Goal: Find contact information: Find contact information

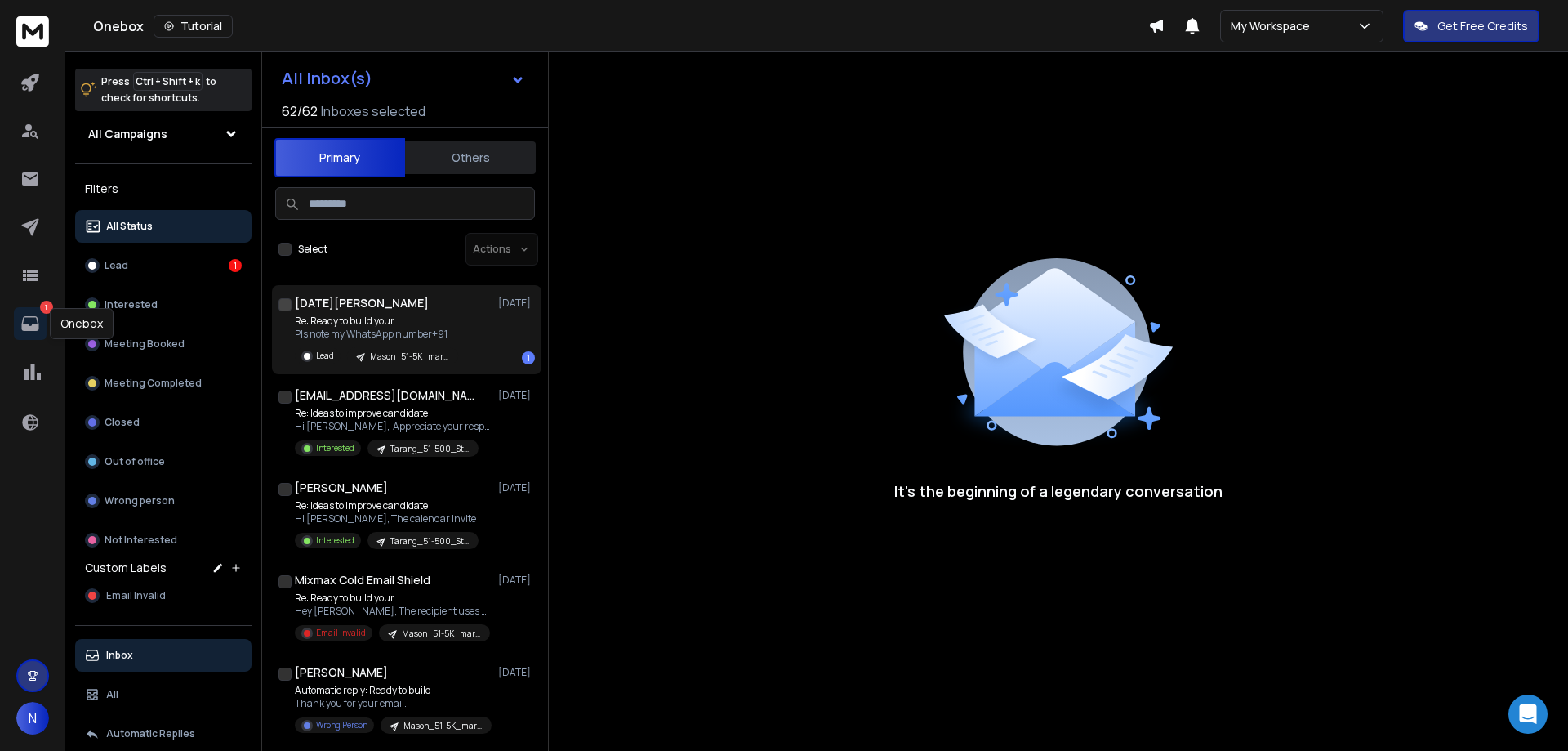
click at [393, 330] on p "Pls note my WhatsApp number+91" at bounding box center [376, 333] width 163 height 13
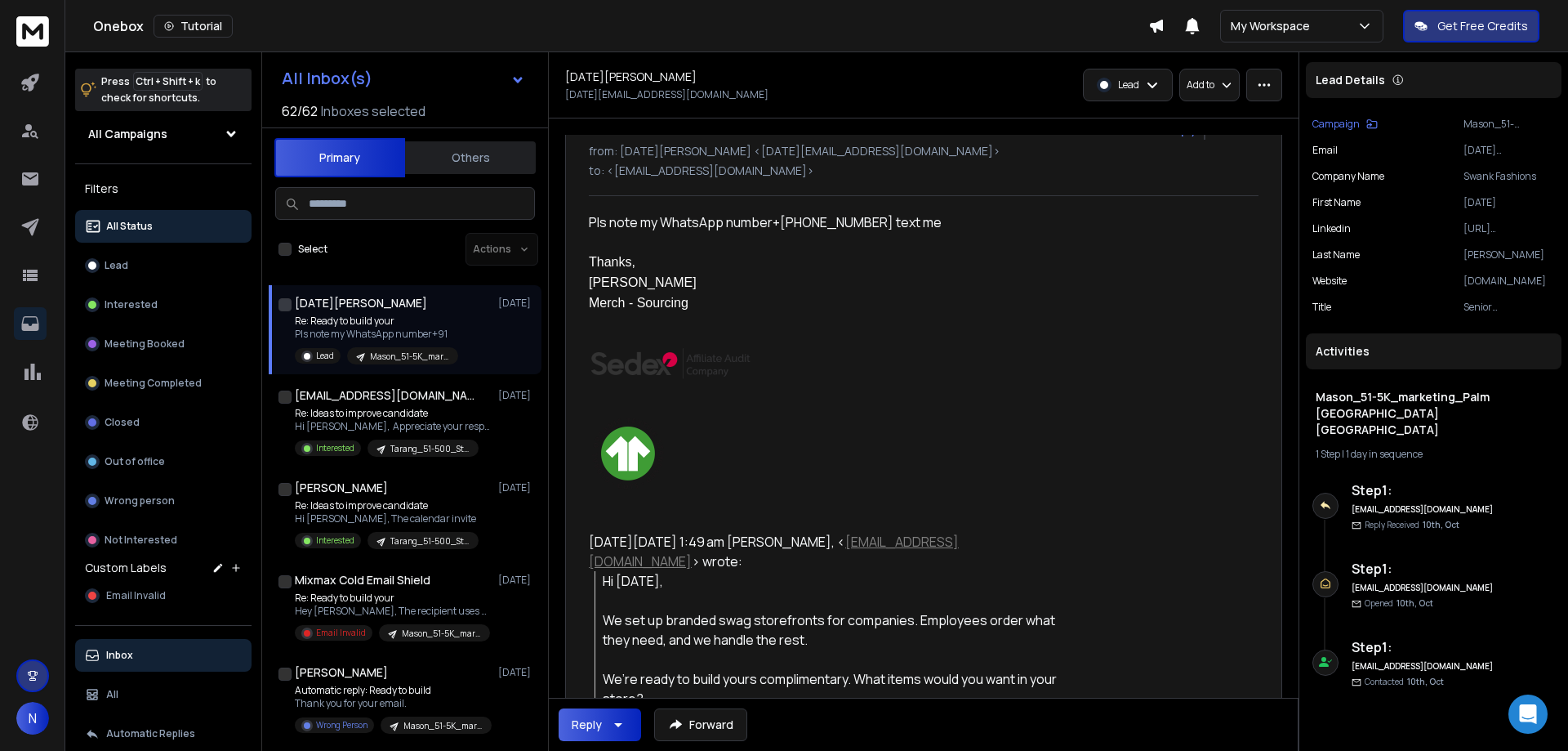
scroll to position [245, 0]
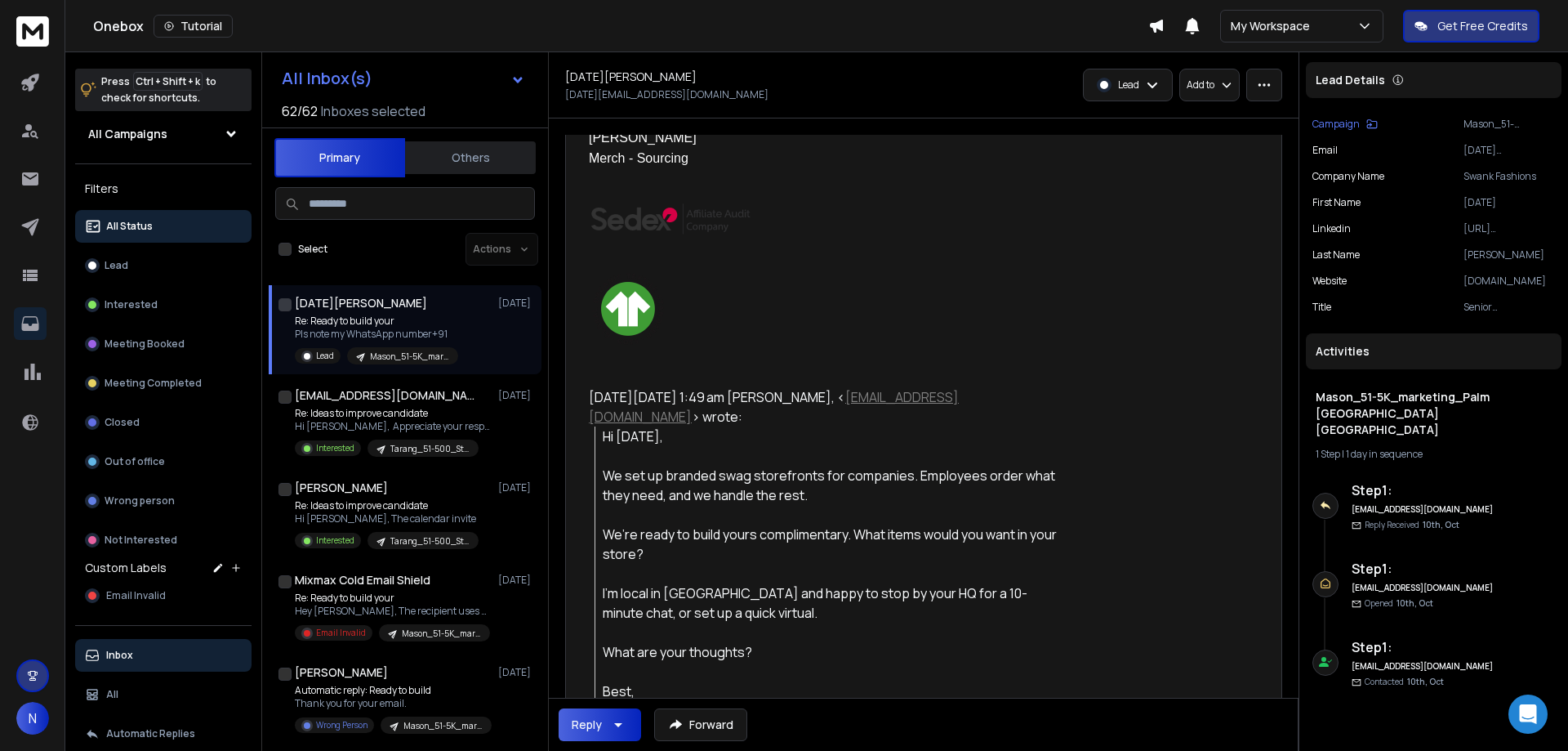
click at [613, 471] on div "Hi [DATE], We set up branded swag storefronts for companies. Employees order wh…" at bounding box center [834, 613] width 463 height 373
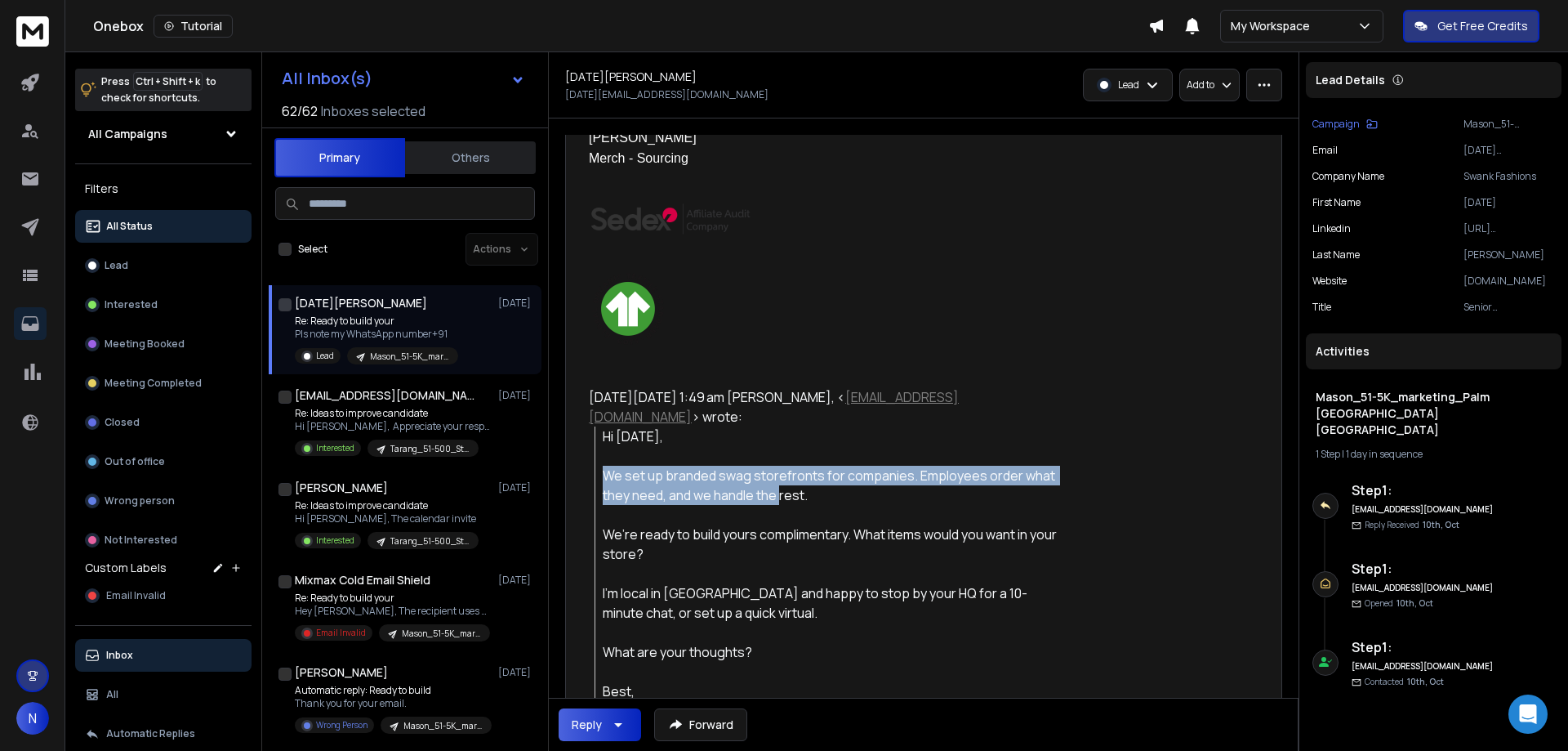
drag, startPoint x: 613, startPoint y: 471, endPoint x: 780, endPoint y: 485, distance: 167.6
click at [780, 485] on div "Hi [DATE], We set up branded swag storefronts for companies. Employees order wh…" at bounding box center [834, 613] width 463 height 373
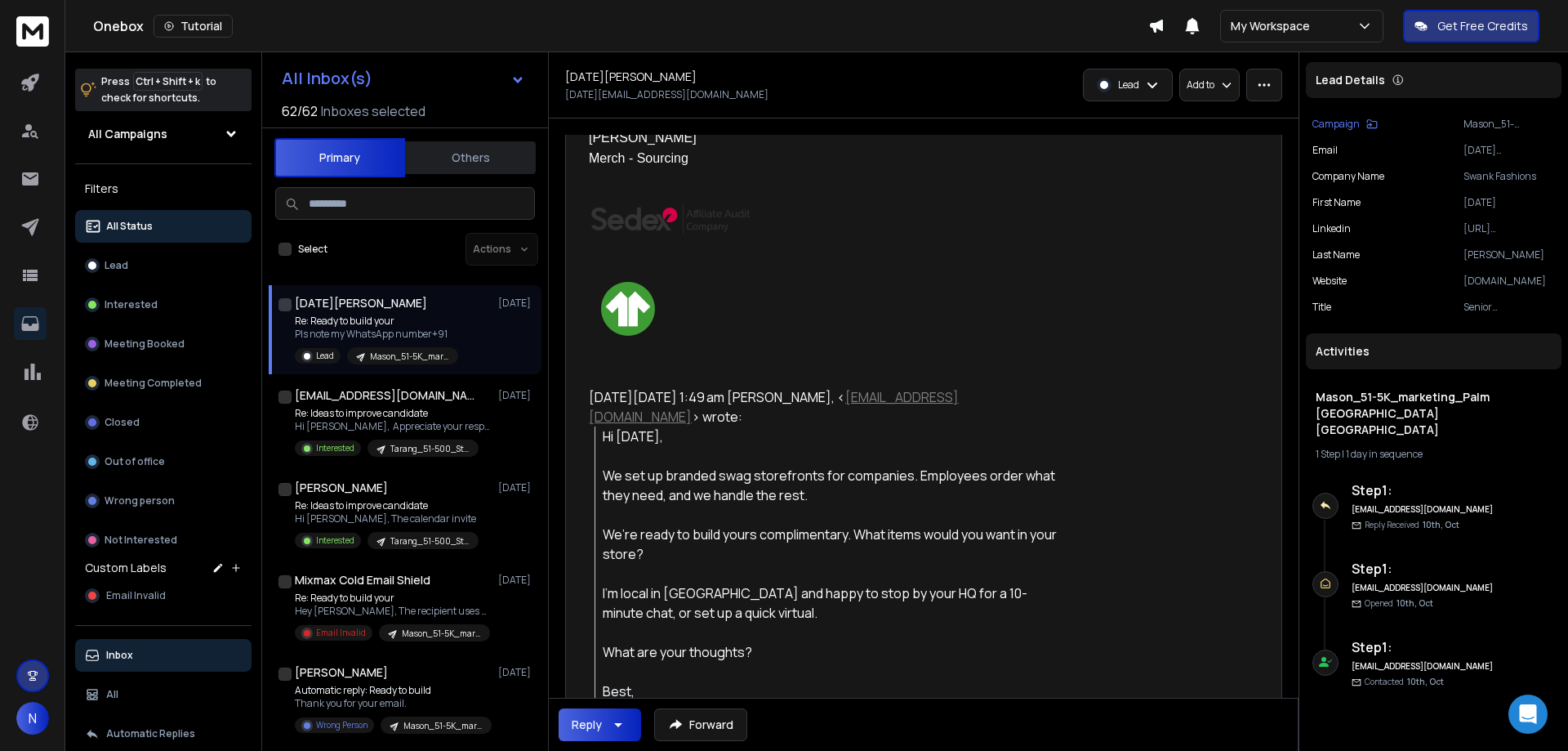
click at [837, 488] on div "Hi [DATE], We set up branded swag storefronts for companies. Employees order wh…" at bounding box center [834, 613] width 463 height 373
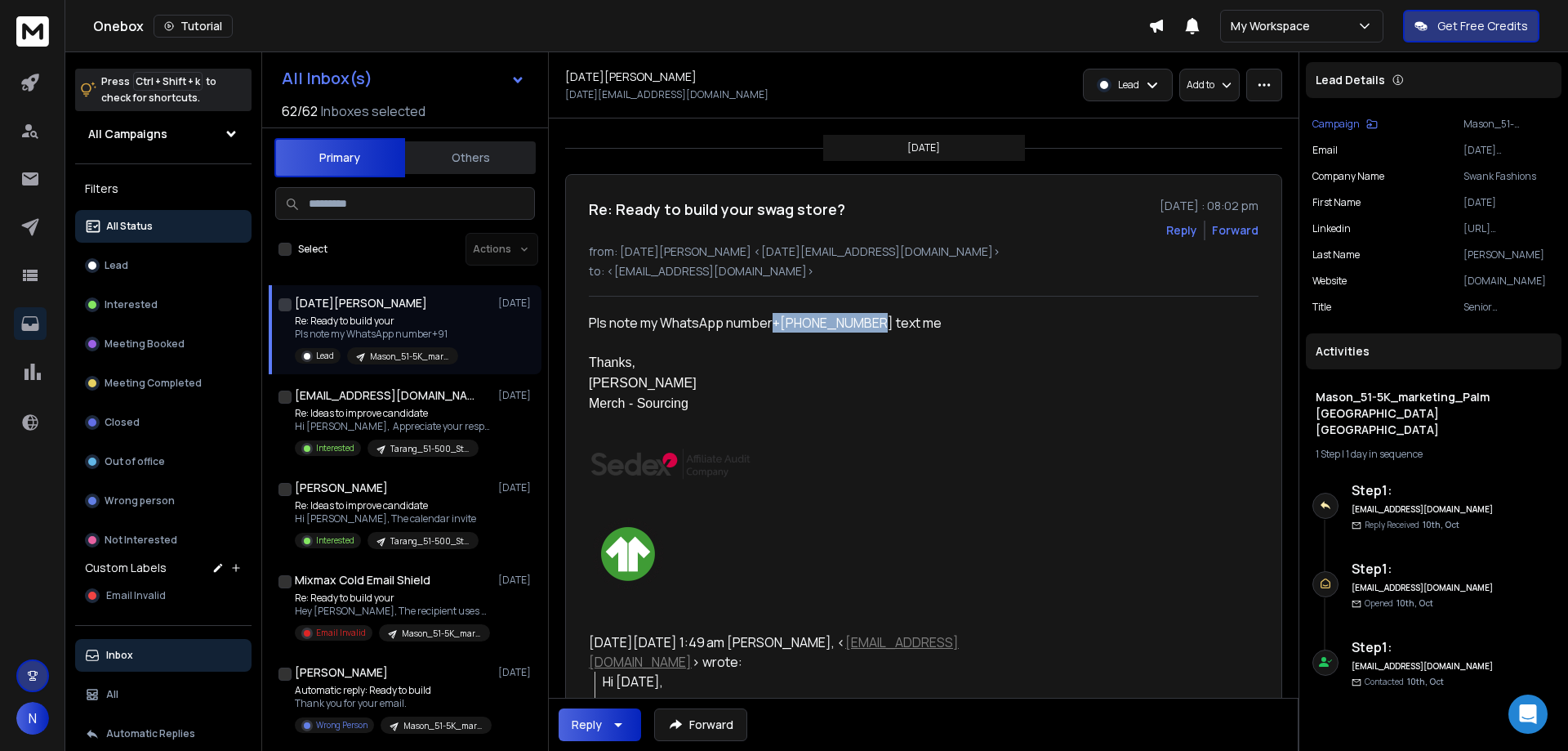
drag, startPoint x: 771, startPoint y: 321, endPoint x: 870, endPoint y: 325, distance: 99.1
click at [870, 325] on div "Pls note my WhatsApp number+[PHONE_NUMBER] text me" at bounding box center [827, 322] width 477 height 20
click at [804, 319] on div "Pls note my WhatsApp number+[PHONE_NUMBER] text me" at bounding box center [827, 322] width 477 height 20
click at [1389, 400] on h1 "Mason_51-5K_marketing_Palm [GEOGRAPHIC_DATA] [GEOGRAPHIC_DATA]" at bounding box center [1433, 413] width 236 height 49
drag, startPoint x: 1389, startPoint y: 400, endPoint x: 1473, endPoint y: 413, distance: 85.0
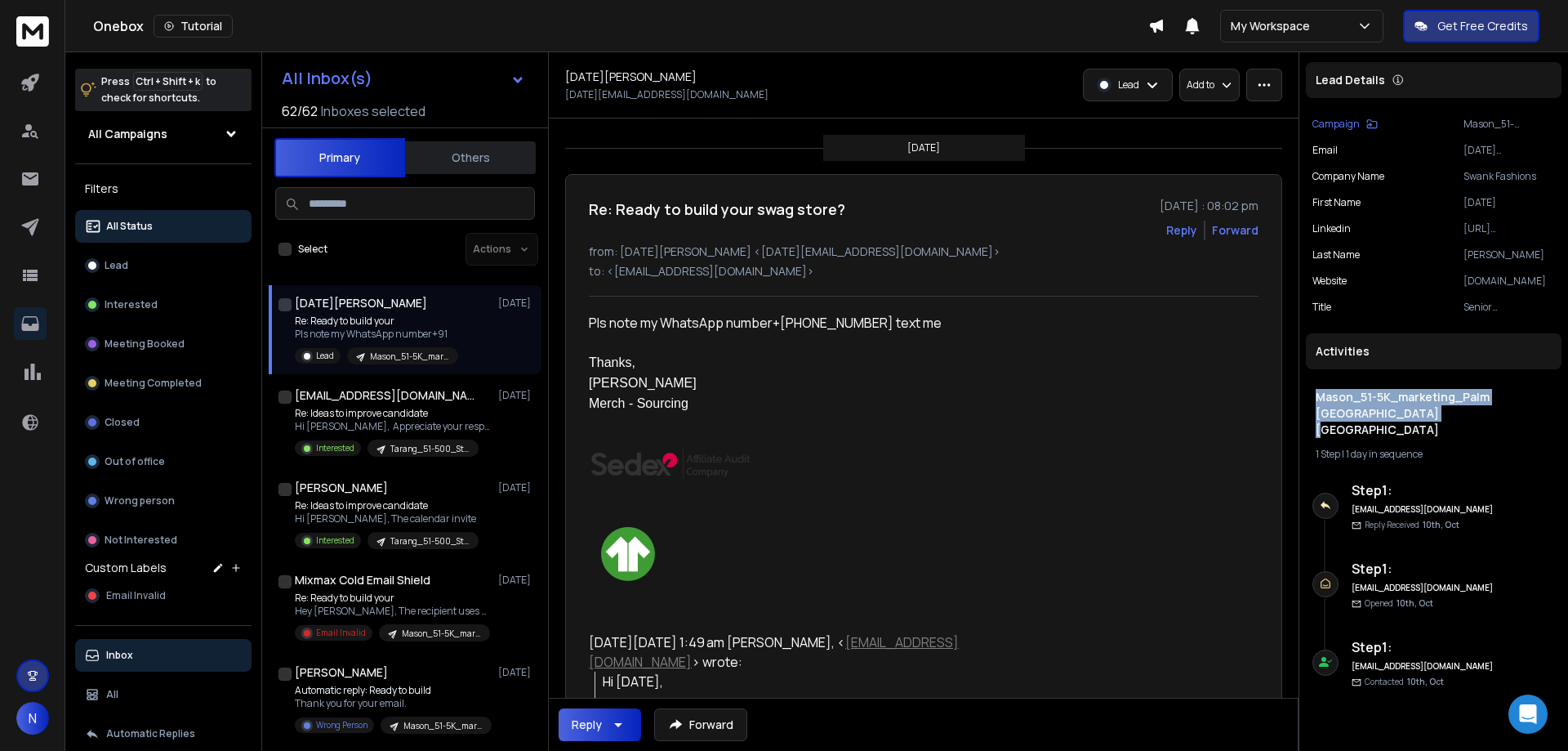
click at [1473, 413] on h1 "Mason_51-5K_marketing_Palm [GEOGRAPHIC_DATA] [GEOGRAPHIC_DATA]" at bounding box center [1433, 413] width 236 height 49
click at [599, 384] on font "[PERSON_NAME]" at bounding box center [642, 383] width 108 height 14
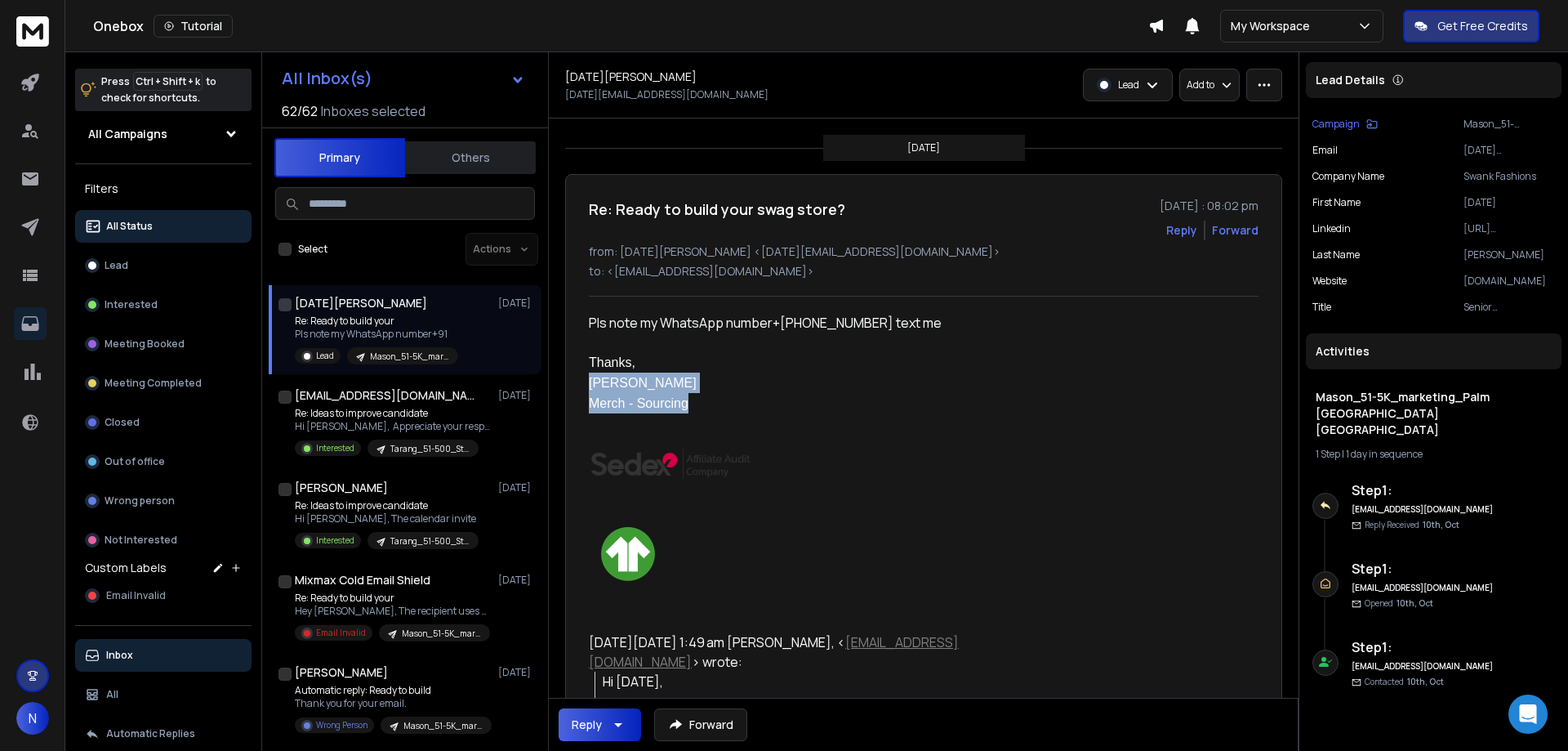
drag, startPoint x: 599, startPoint y: 384, endPoint x: 671, endPoint y: 398, distance: 73.3
click at [671, 398] on div "Thanks, [PERSON_NAME] - Sourcing" at bounding box center [827, 482] width 477 height 261
click at [690, 251] on p "from: [DATE][PERSON_NAME] <[DATE][EMAIL_ADDRESS][DOMAIN_NAME]>" at bounding box center [923, 251] width 670 height 16
drag, startPoint x: 690, startPoint y: 251, endPoint x: 793, endPoint y: 248, distance: 103.0
click at [793, 248] on p "from: [DATE][PERSON_NAME] <[DATE][EMAIL_ADDRESS][DOMAIN_NAME]>" at bounding box center [923, 251] width 670 height 16
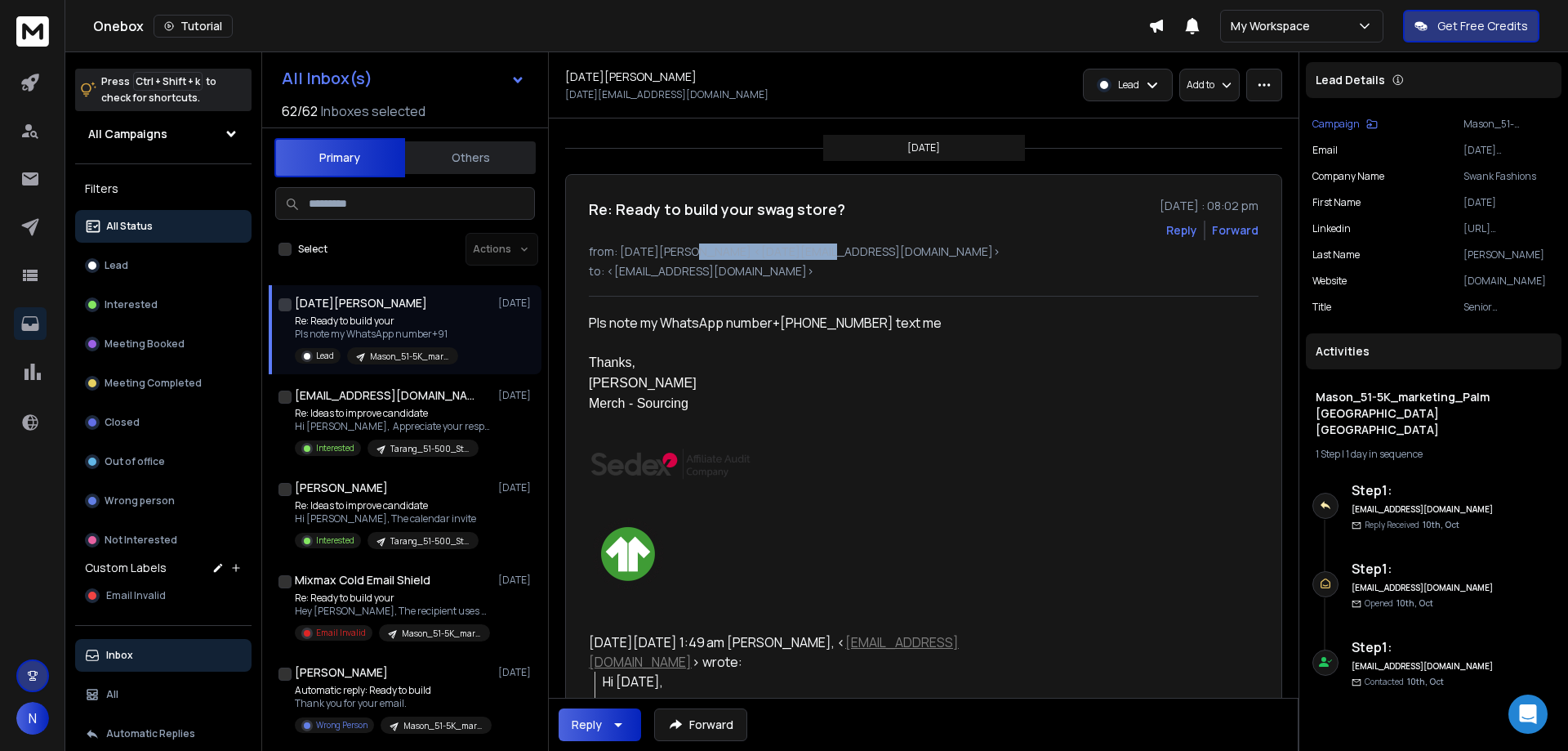
copy p "[DATE][EMAIL_ADDRESS][DOMAIN_NAME]"
click at [834, 393] on div "Merch - Sourcing" at bounding box center [827, 403] width 477 height 21
click at [32, 724] on span "N" at bounding box center [32, 718] width 32 height 32
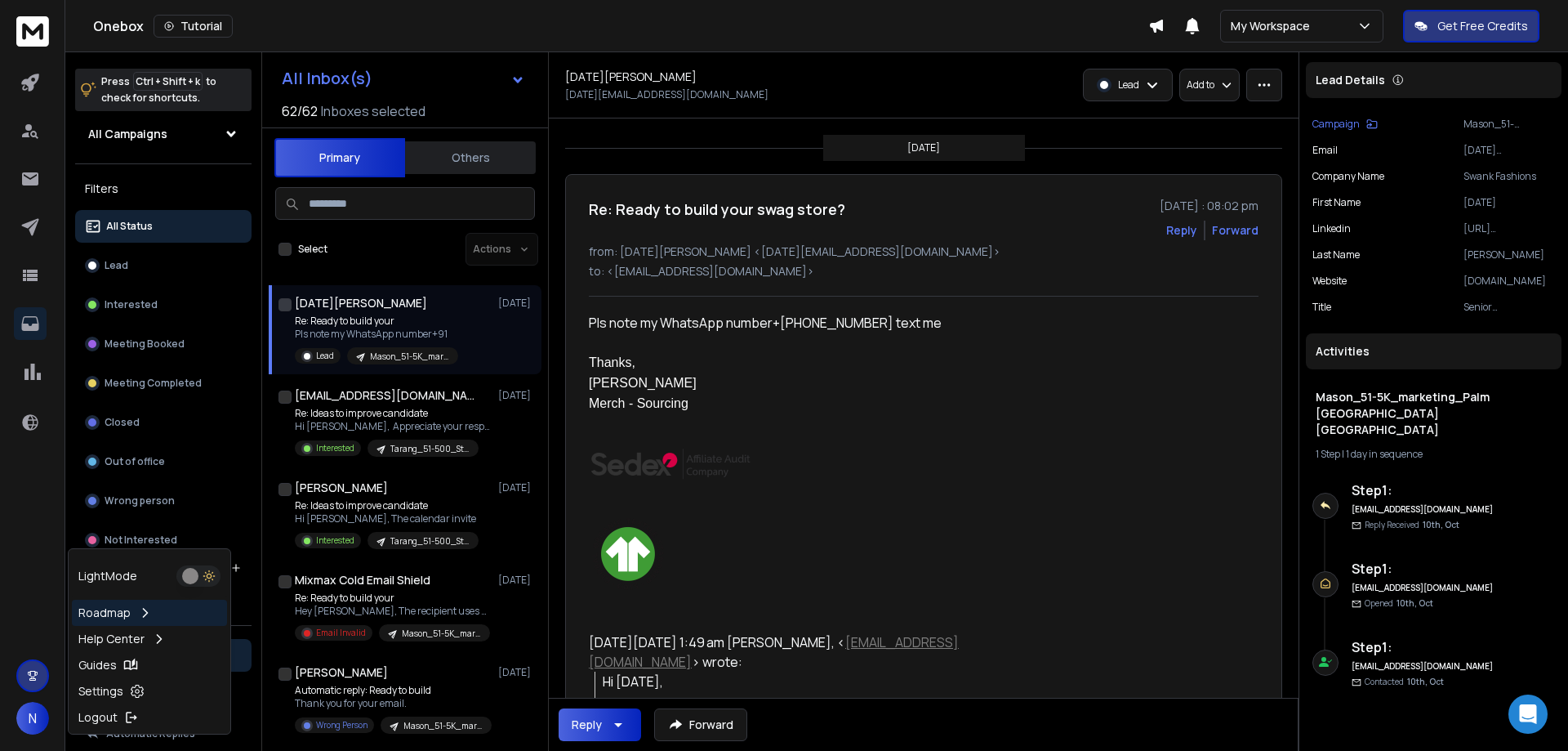
click at [198, 575] on button "button" at bounding box center [199, 576] width 44 height 21
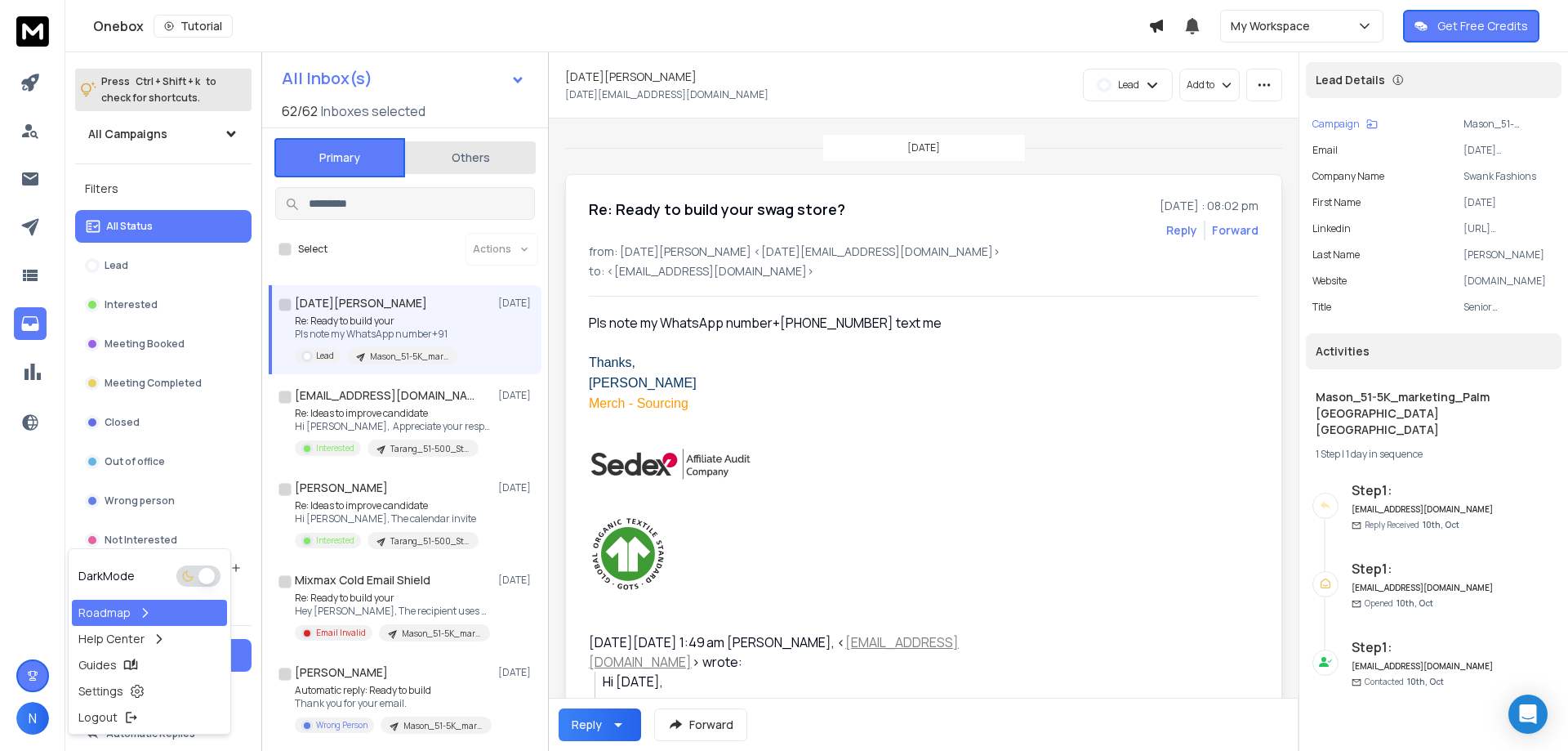
click at [998, 431] on div "Thanks, [PERSON_NAME] - Sourcing" at bounding box center [827, 482] width 477 height 261
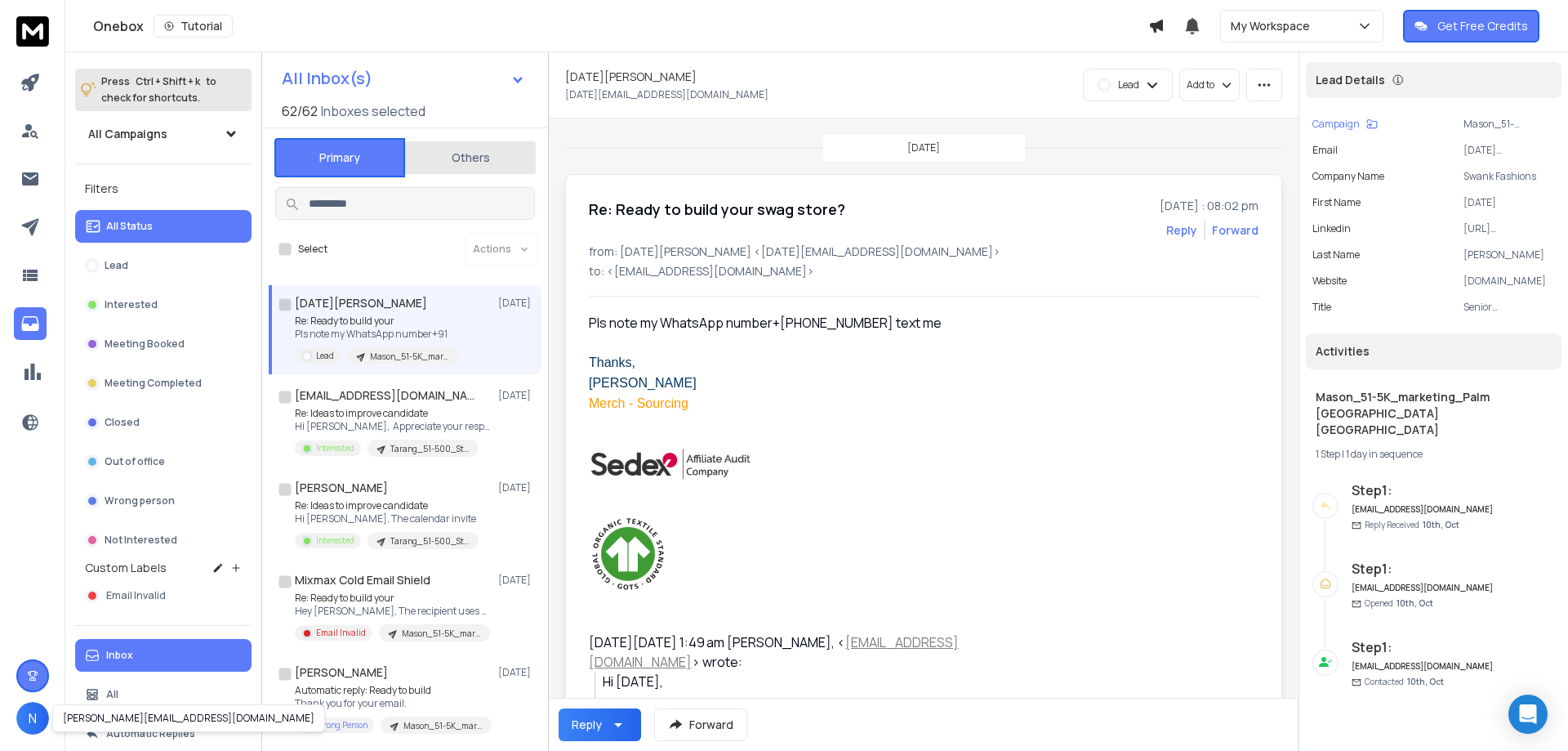
click at [35, 713] on span "N" at bounding box center [32, 718] width 32 height 32
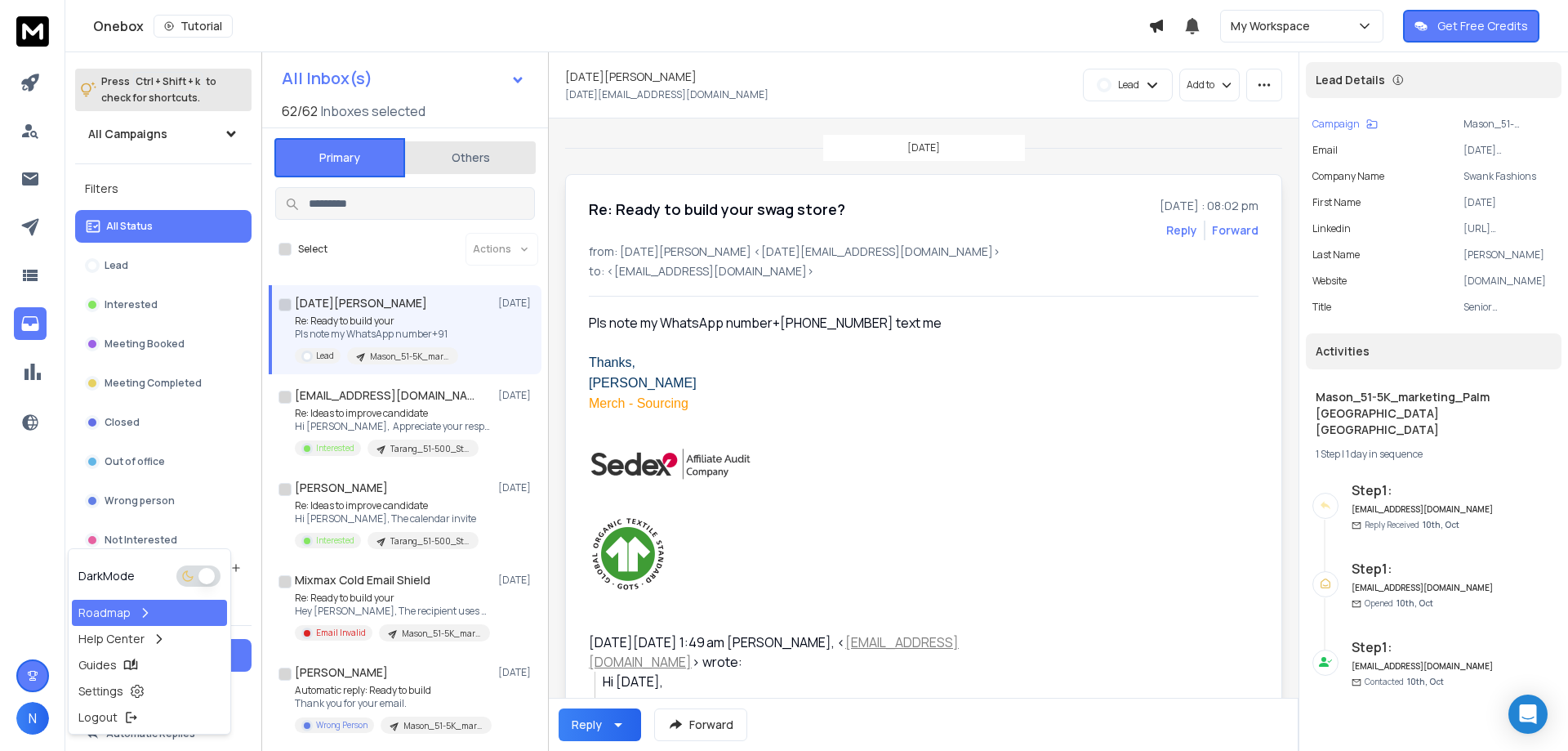
click at [202, 578] on button "button" at bounding box center [199, 576] width 44 height 21
